Goal: Navigation & Orientation: Find specific page/section

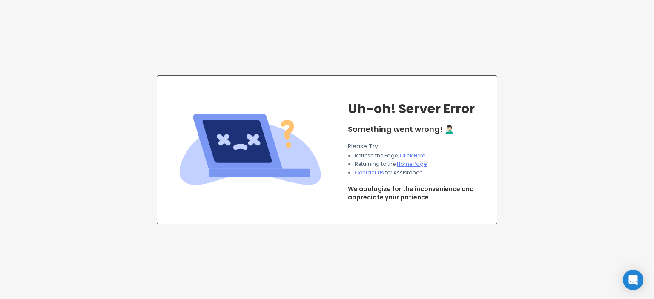
click at [420, 157] on link "Click Here" at bounding box center [412, 155] width 25 height 7
